Goal: Task Accomplishment & Management: Use online tool/utility

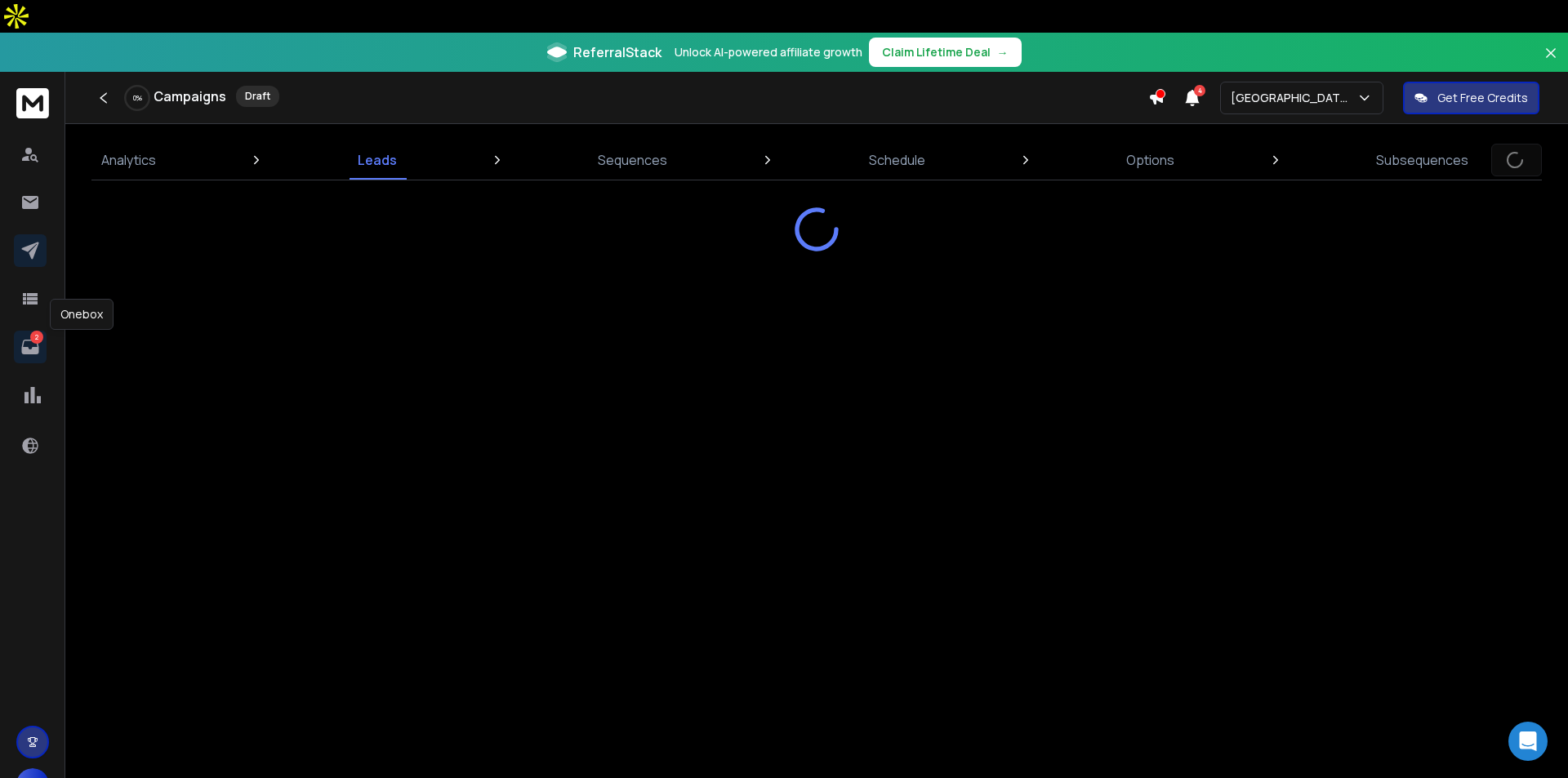
click at [25, 337] on icon at bounding box center [31, 347] width 20 height 20
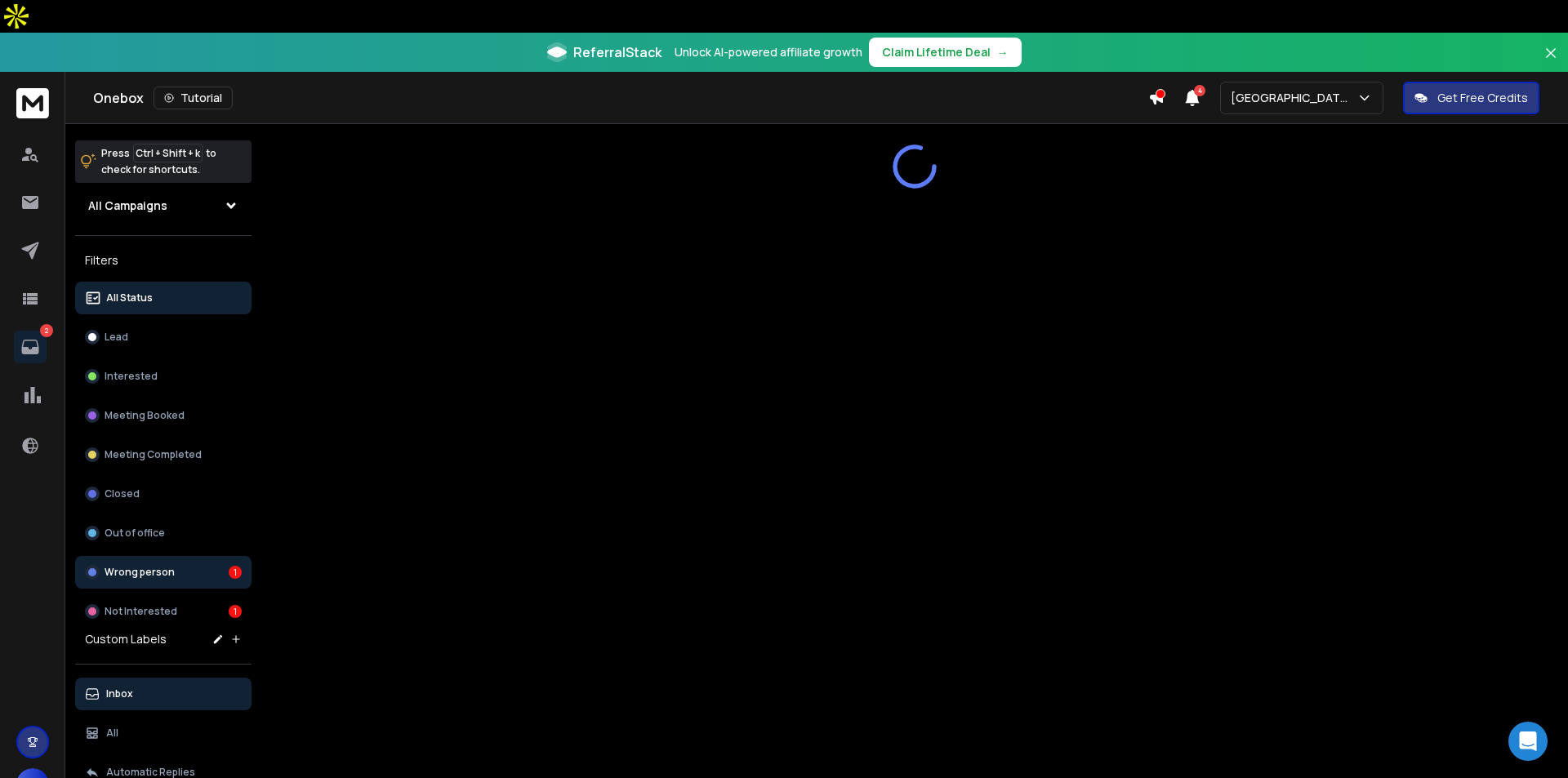
click at [155, 565] on div "Wrong person" at bounding box center [129, 572] width 90 height 14
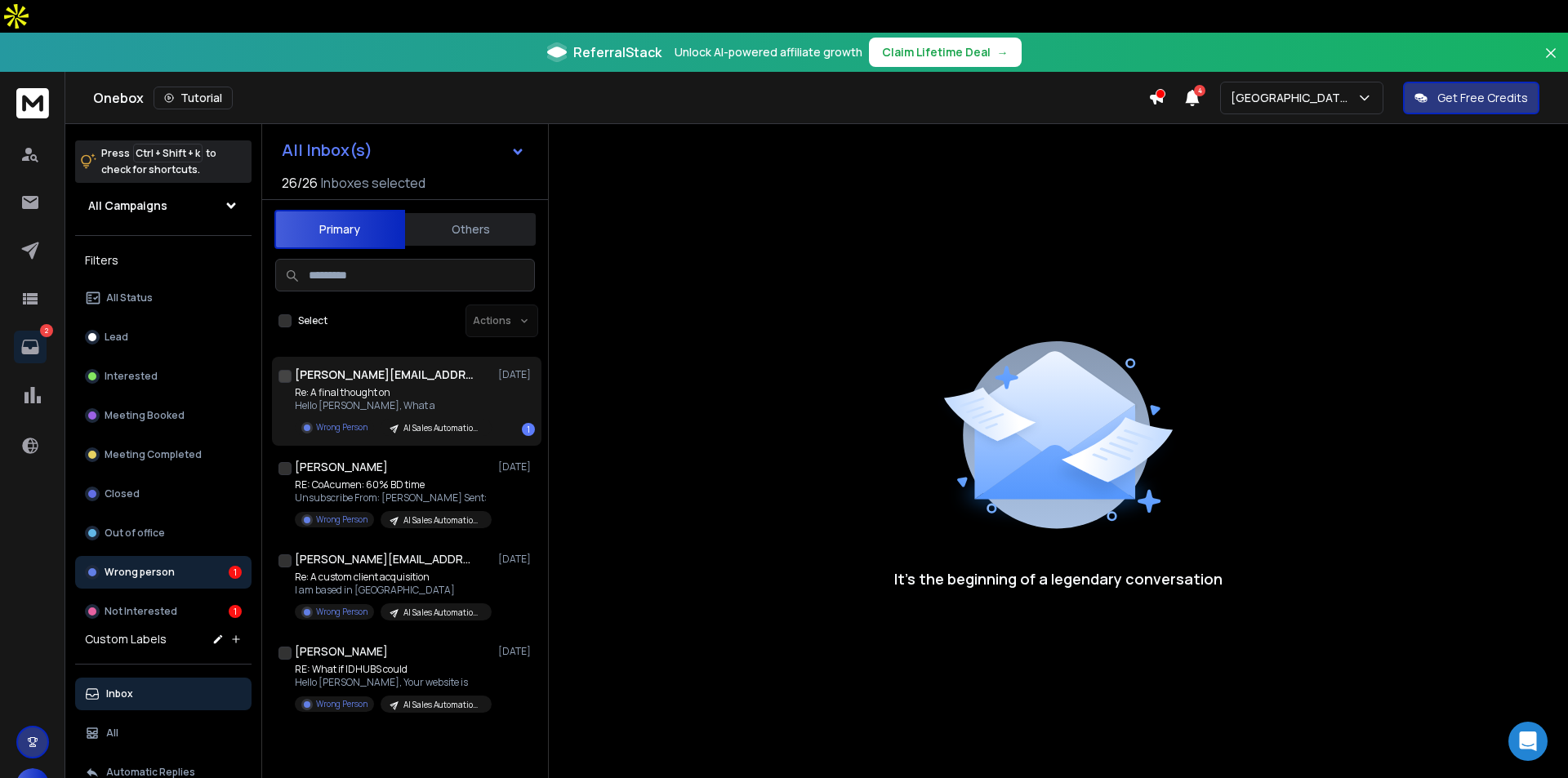
click at [457, 386] on p "Re: A final thought on" at bounding box center [393, 393] width 196 height 13
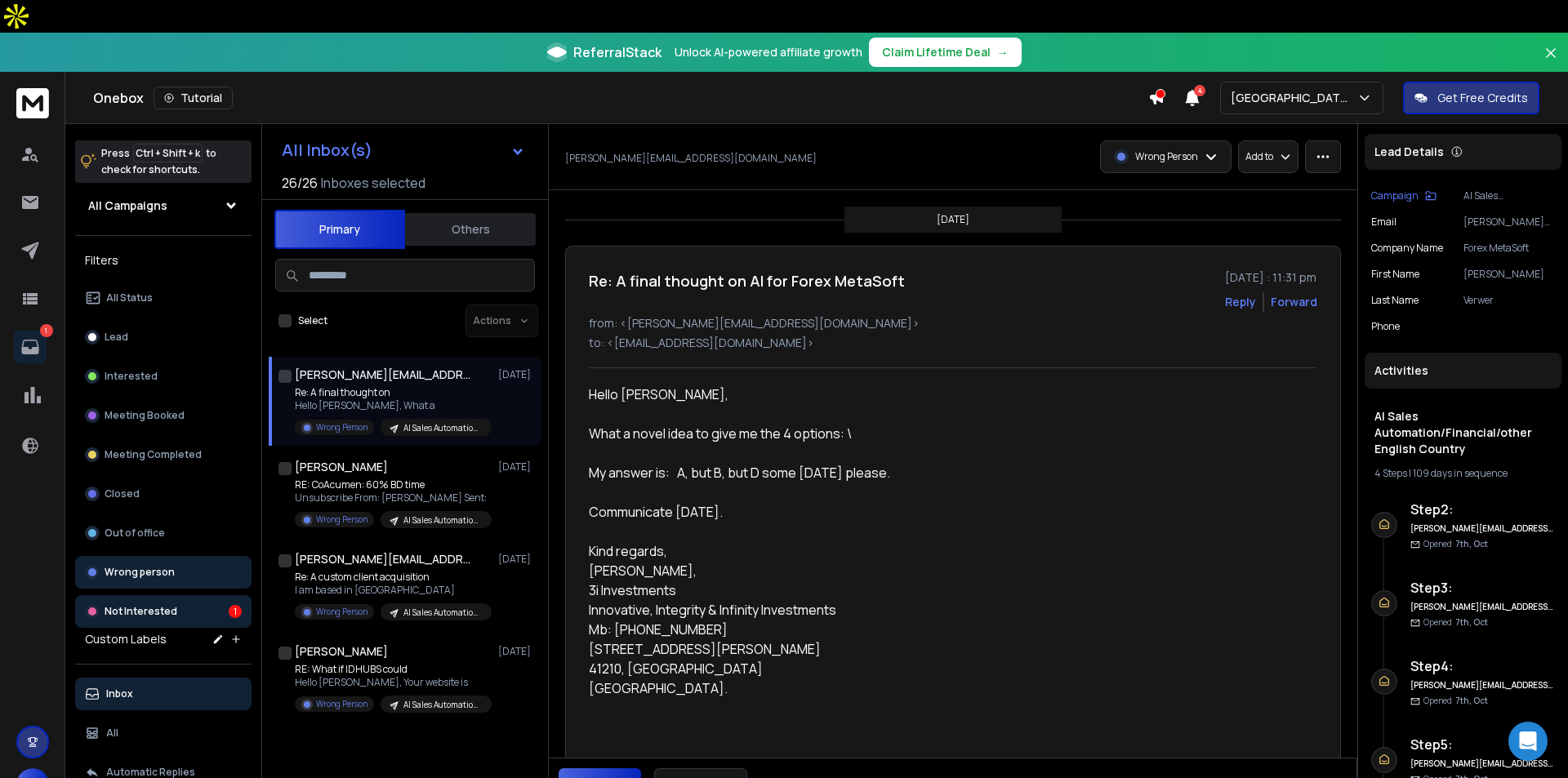
click at [192, 595] on button "Not Interested 1" at bounding box center [163, 612] width 176 height 33
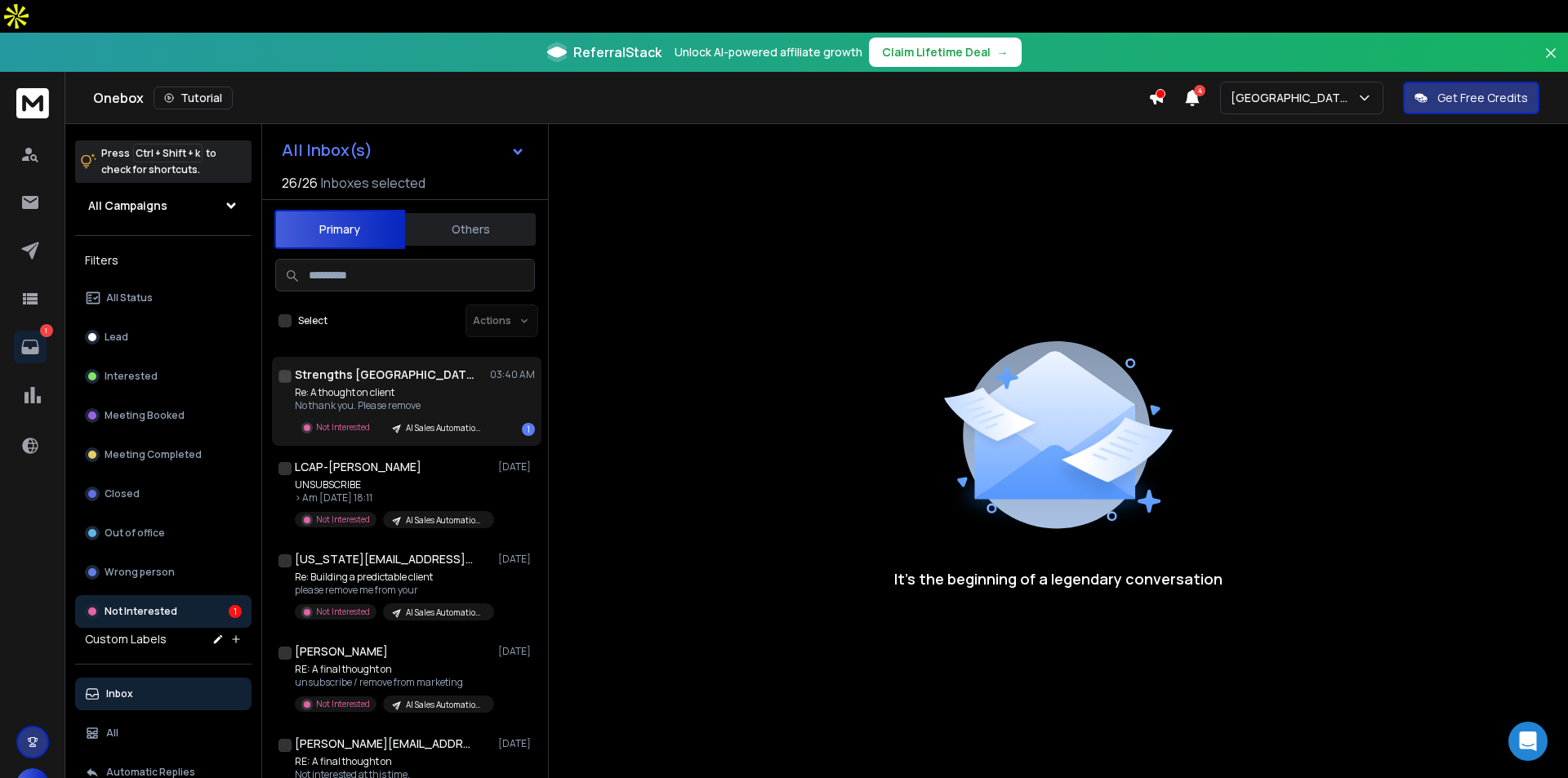
click at [472, 386] on p "Re: A thought on client" at bounding box center [393, 393] width 196 height 13
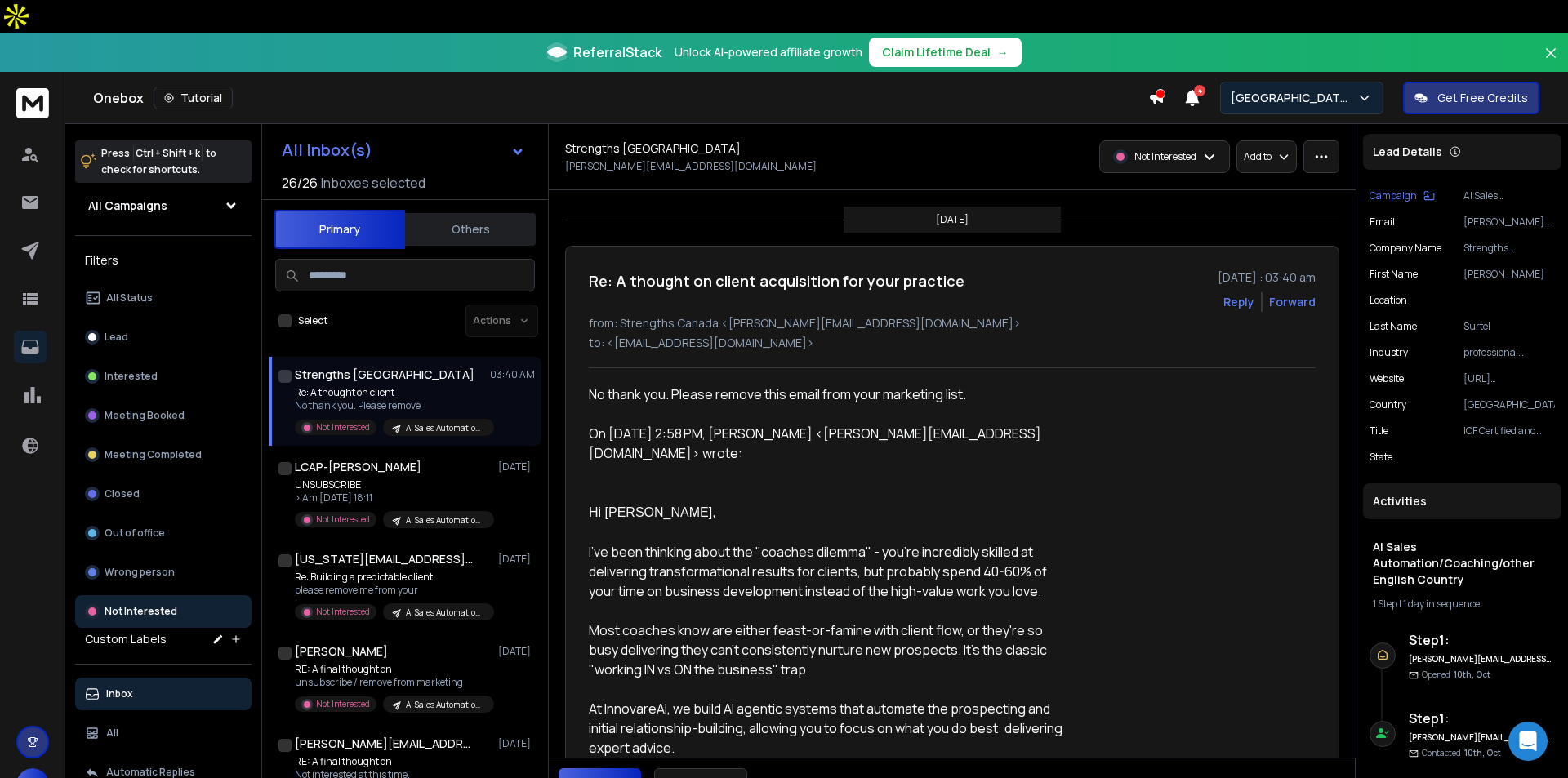
click at [1368, 90] on icon "button" at bounding box center [1364, 98] width 16 height 16
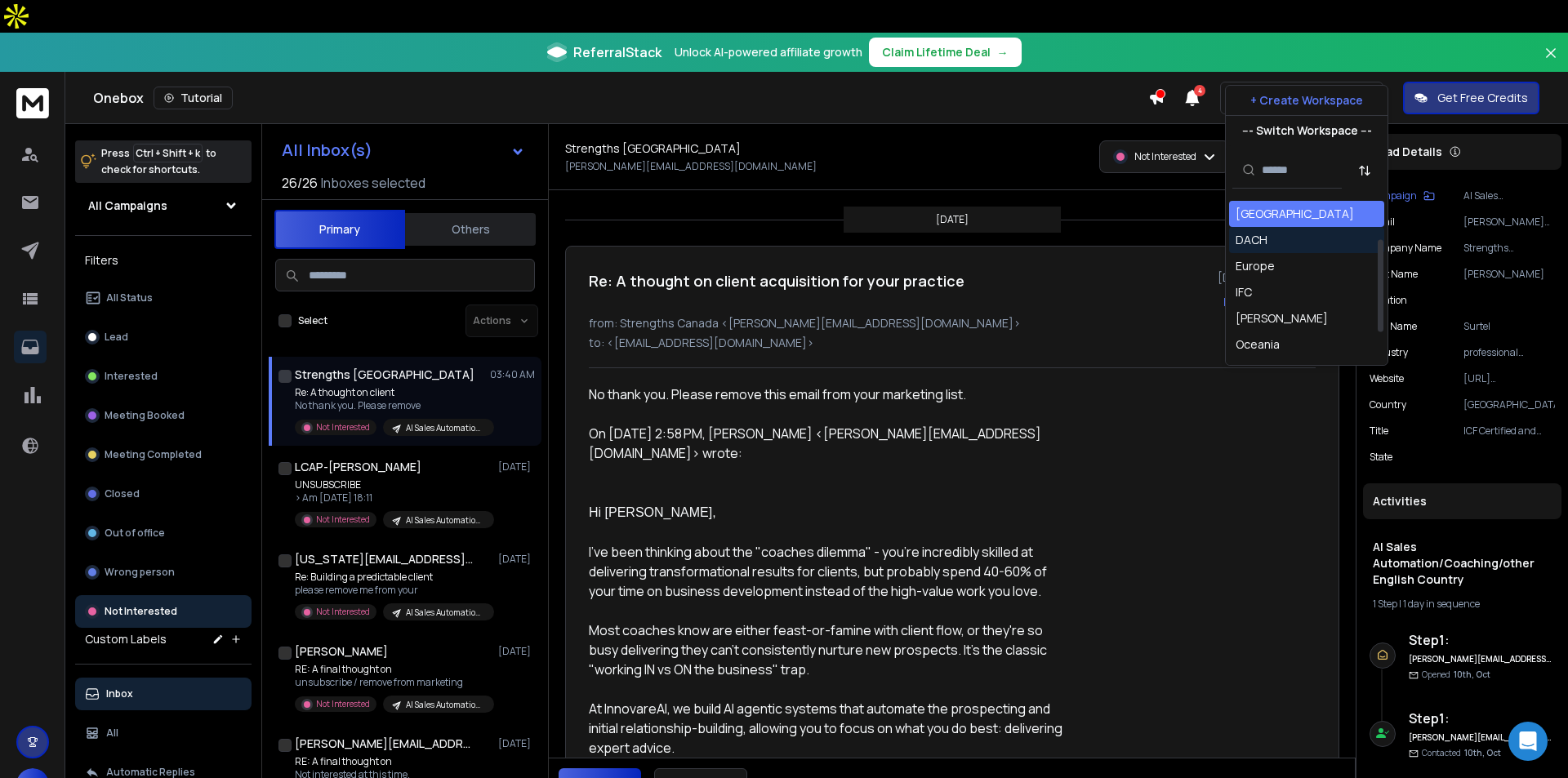
scroll to position [124, 0]
click at [1264, 357] on div "[GEOGRAPHIC_DATA]" at bounding box center [1306, 365] width 155 height 26
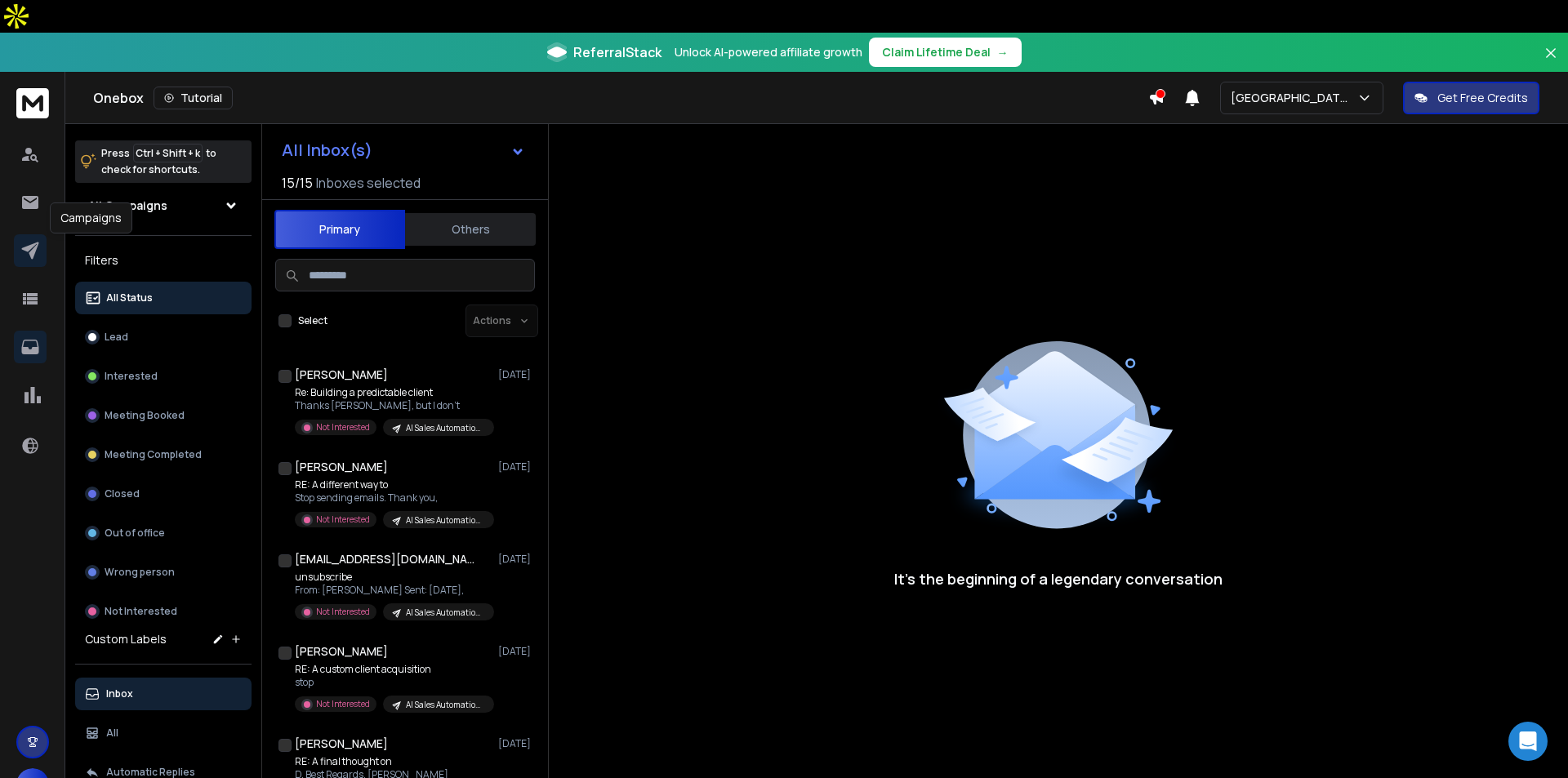
click at [38, 241] on icon at bounding box center [31, 251] width 20 height 20
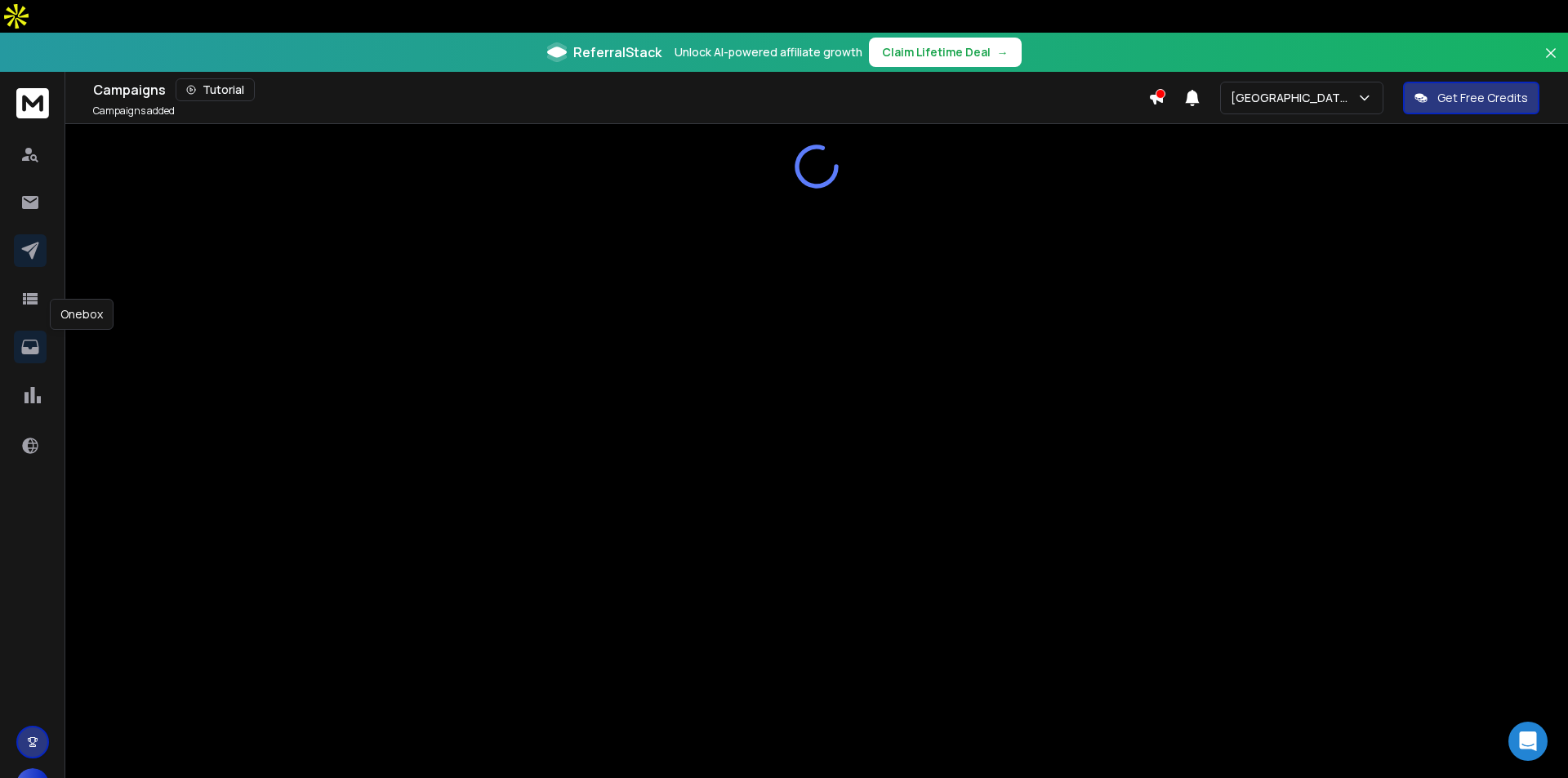
click at [33, 337] on icon at bounding box center [31, 347] width 20 height 20
